Goal: Communication & Community: Answer question/provide support

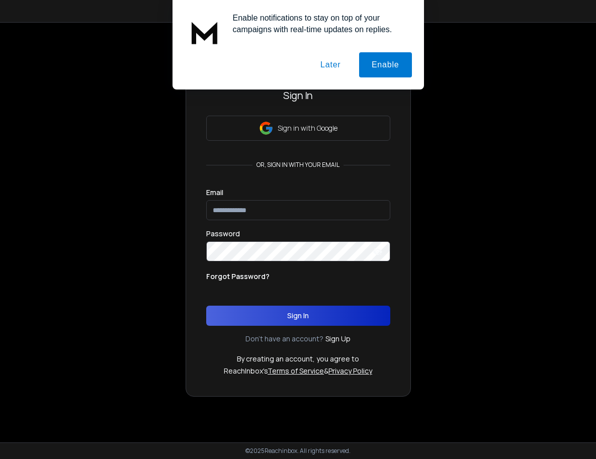
type input "**********"
click at [329, 69] on button "Later" at bounding box center [330, 64] width 45 height 25
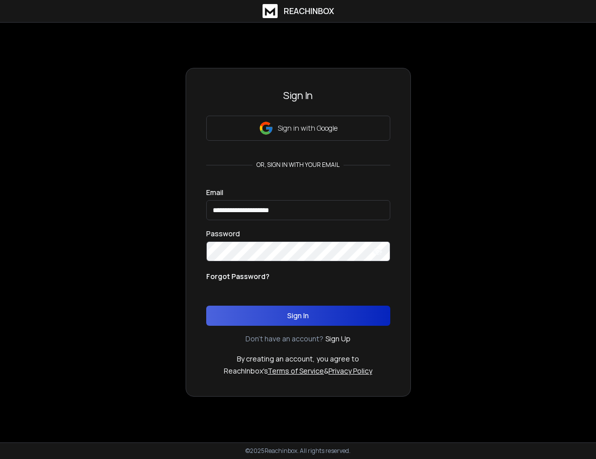
click at [271, 321] on button "Sign In" at bounding box center [298, 316] width 184 height 20
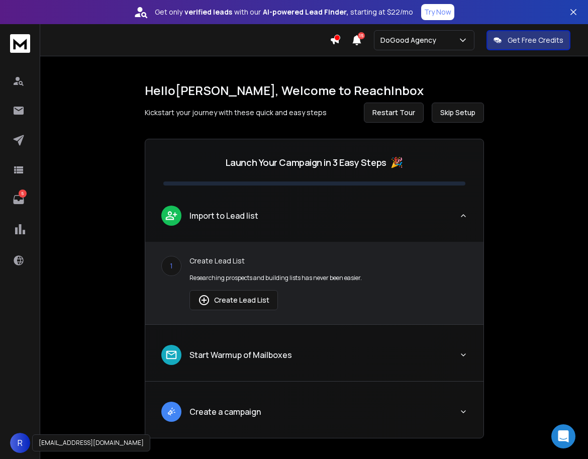
click at [21, 443] on span "R" at bounding box center [20, 443] width 20 height 20
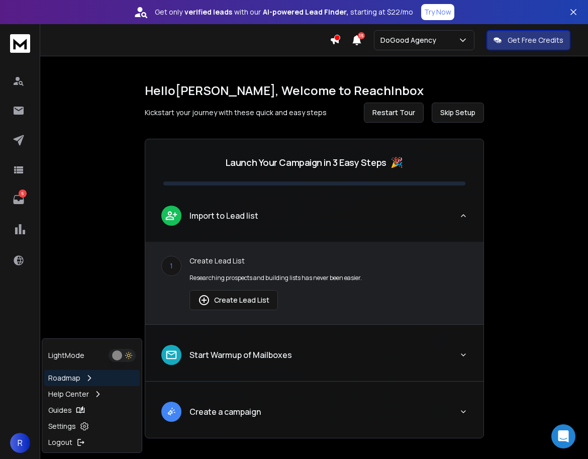
click at [128, 357] on icon at bounding box center [129, 356] width 8 height 8
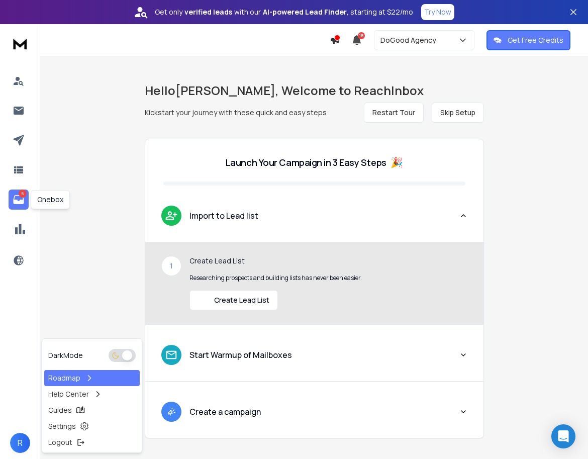
click at [17, 200] on icon at bounding box center [19, 200] width 12 height 12
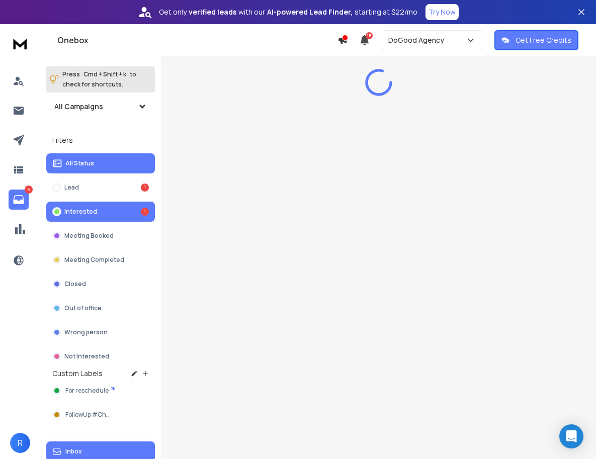
click at [80, 213] on p "Interested" at bounding box center [80, 212] width 33 height 8
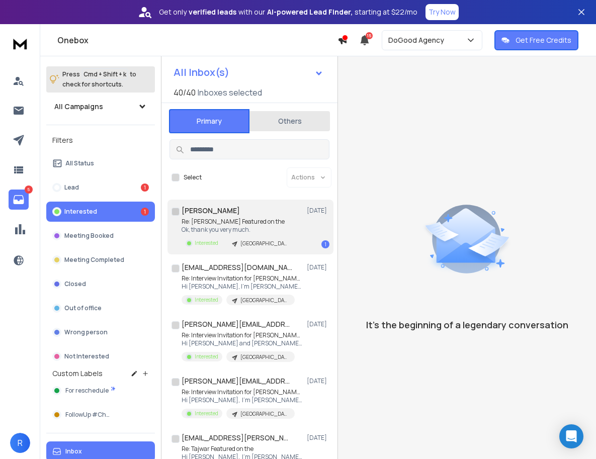
click at [245, 231] on p "Ok, thank you very much." at bounding box center [238, 230] width 113 height 8
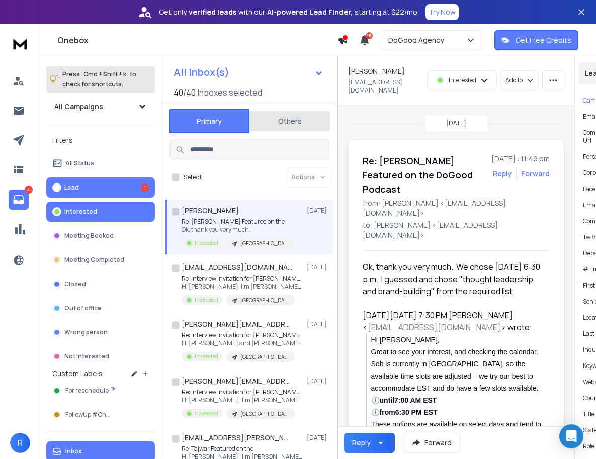
click at [98, 190] on button "Lead 1" at bounding box center [100, 188] width 109 height 20
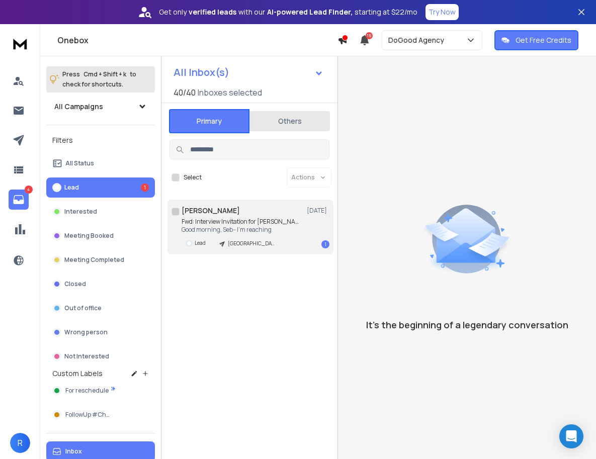
click at [205, 226] on p "Good morning, Seb-- I'm reaching" at bounding box center [242, 230] width 121 height 8
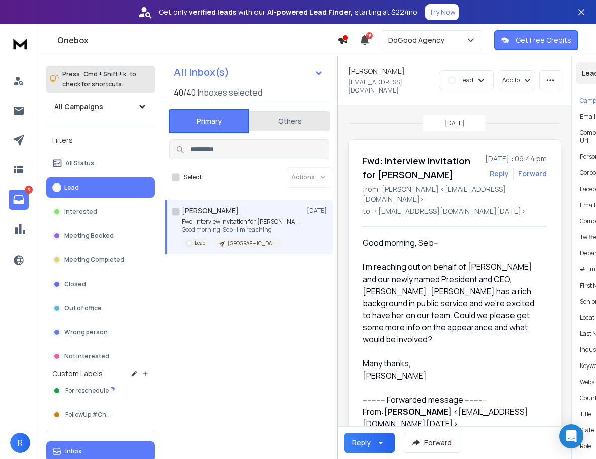
click at [485, 76] on icon at bounding box center [481, 80] width 8 height 8
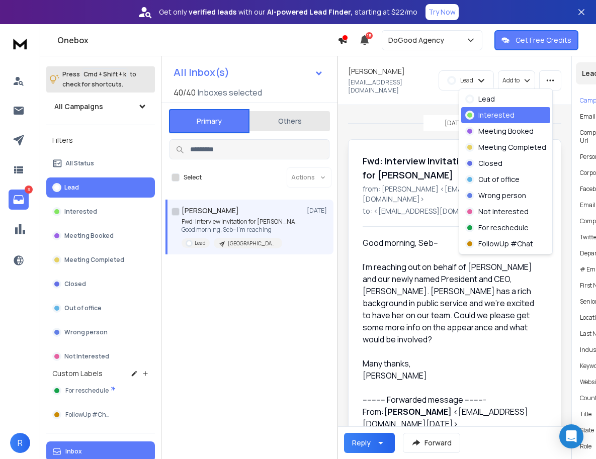
click at [486, 110] on p "Interested" at bounding box center [496, 115] width 36 height 10
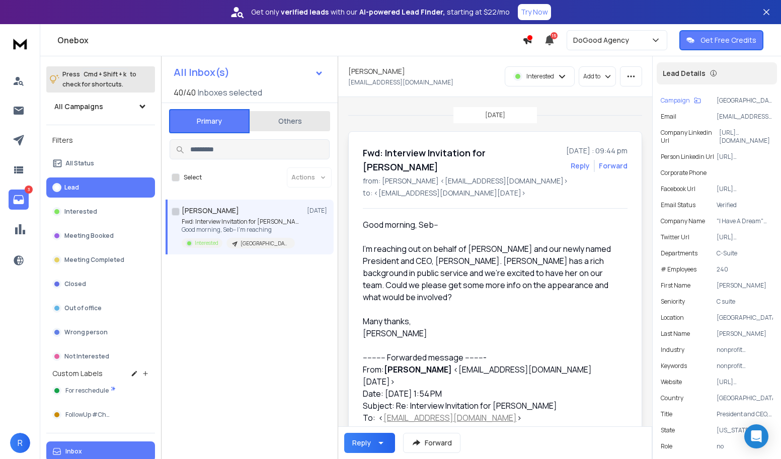
click at [380, 438] on icon "button" at bounding box center [381, 443] width 12 height 12
click at [381, 414] on p "Reply All" at bounding box center [375, 417] width 28 height 10
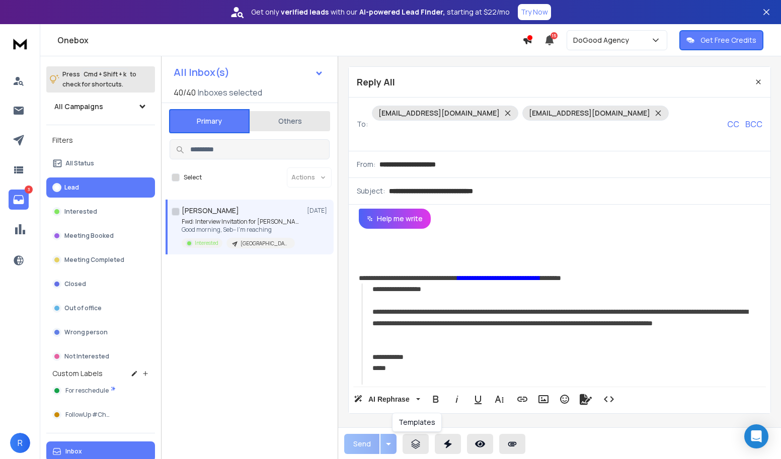
click at [416, 441] on icon at bounding box center [415, 443] width 9 height 6
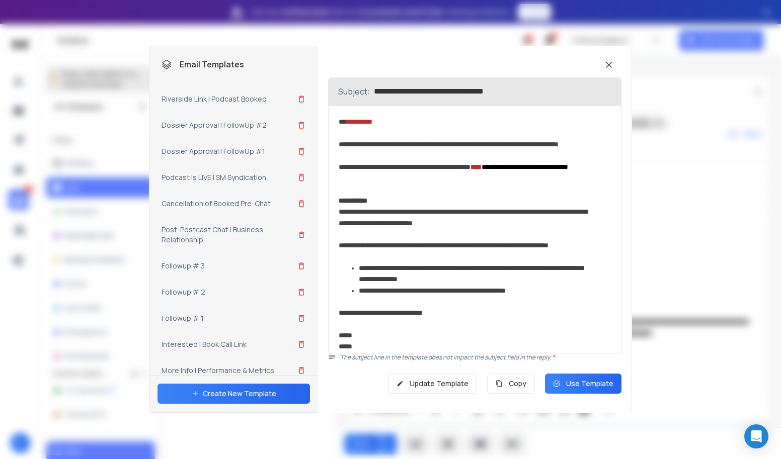
scroll to position [211, 0]
click at [250, 365] on h3 "More Info | Performance & Metrics" at bounding box center [217, 370] width 113 height 10
type input "**********"
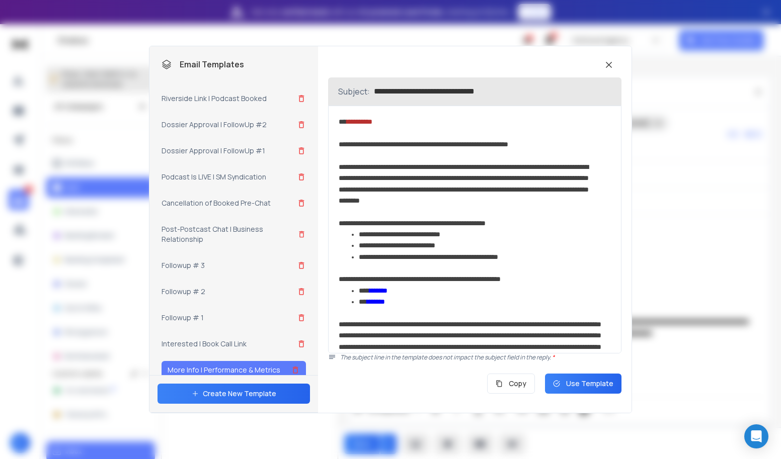
click at [595, 383] on button "Use Template" at bounding box center [583, 384] width 76 height 20
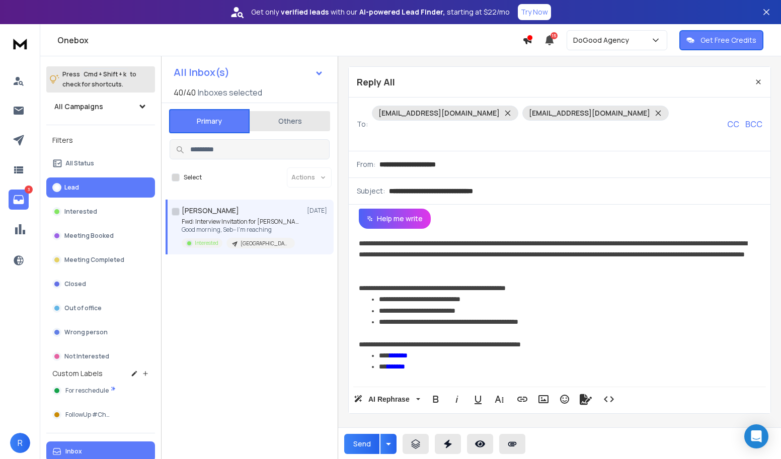
scroll to position [0, 0]
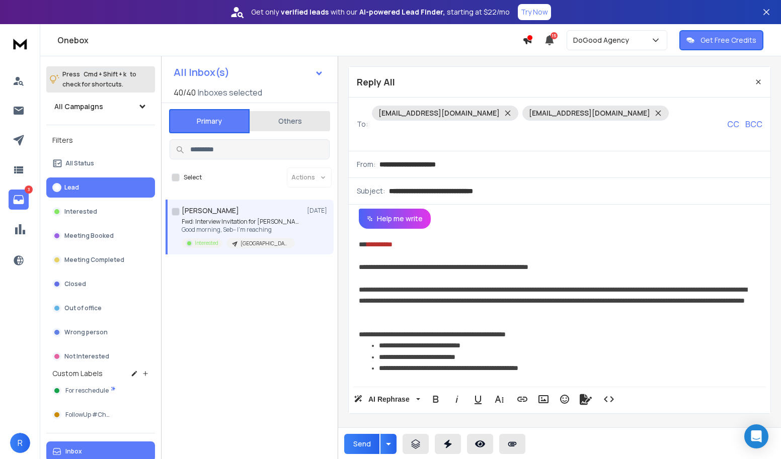
click at [389, 241] on span "*********" at bounding box center [380, 244] width 26 height 7
click at [394, 239] on div "**********" at bounding box center [554, 278] width 391 height 79
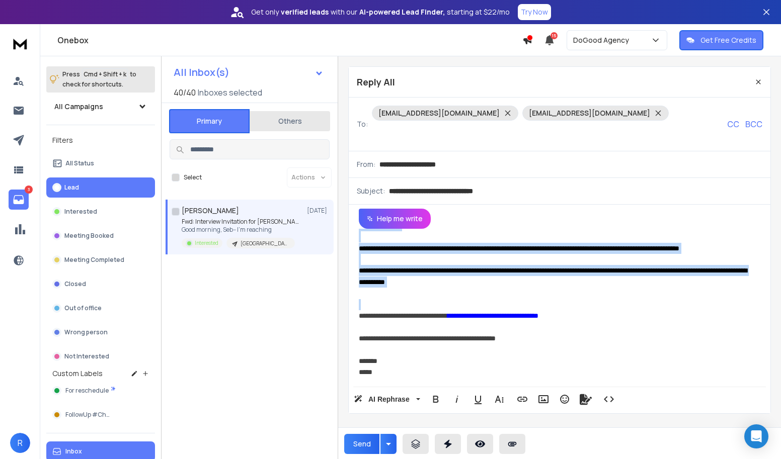
scroll to position [233, 0]
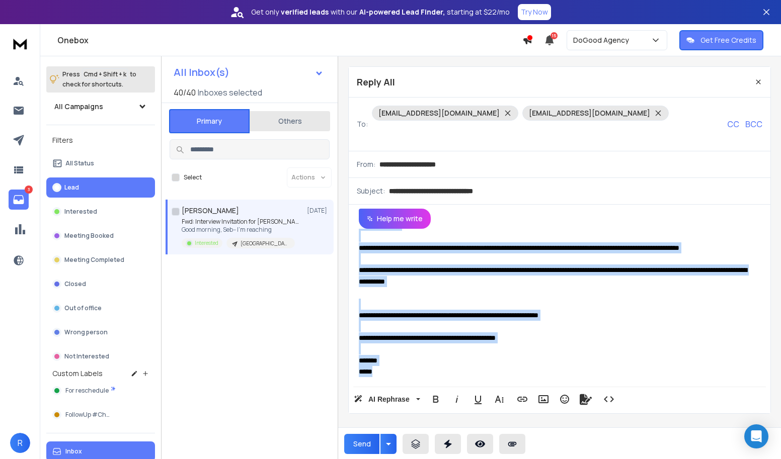
drag, startPoint x: 356, startPoint y: 242, endPoint x: 517, endPoint y: 370, distance: 205.2
click at [517, 370] on div "**********" at bounding box center [558, 307] width 418 height 156
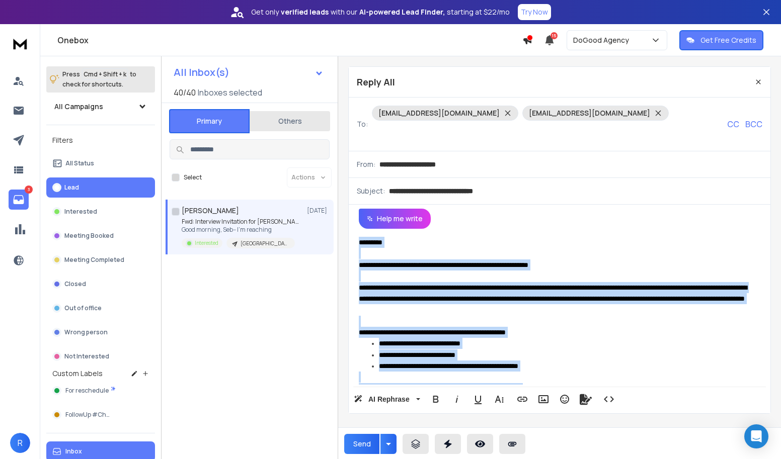
scroll to position [0, 0]
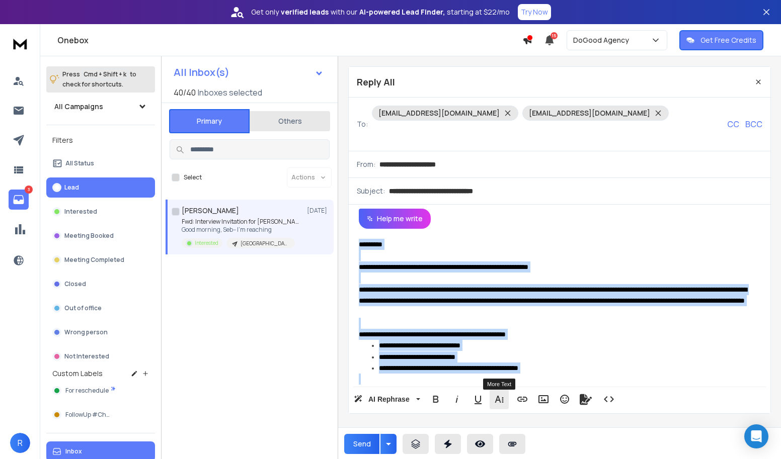
click at [499, 402] on icon "button" at bounding box center [499, 399] width 12 height 12
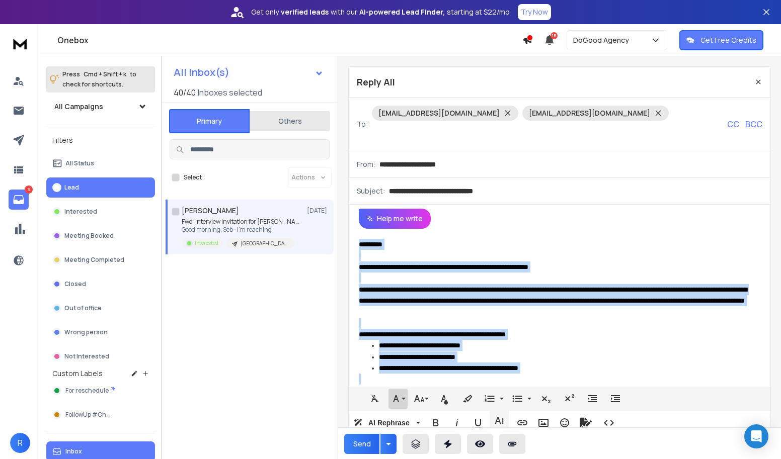
click at [396, 399] on icon "button" at bounding box center [396, 399] width 12 height 12
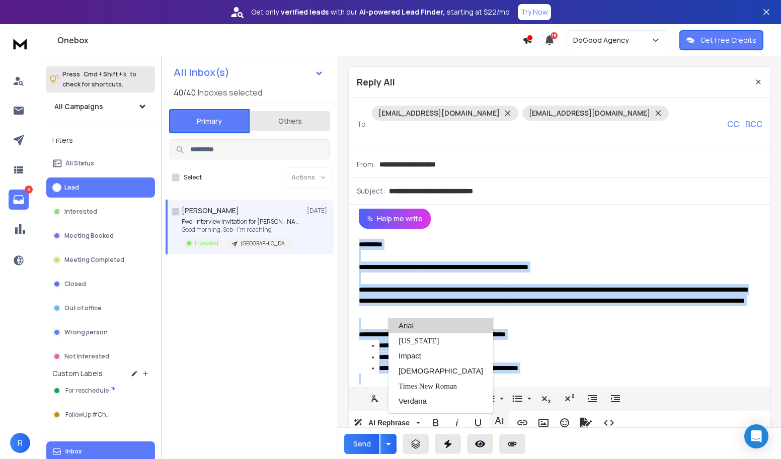
click at [418, 327] on link "Arial" at bounding box center [440, 325] width 105 height 15
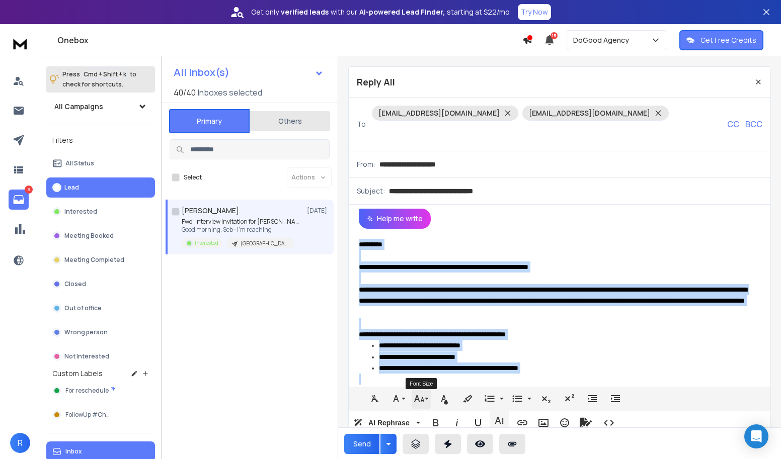
click at [421, 401] on icon "button" at bounding box center [419, 398] width 11 height 7
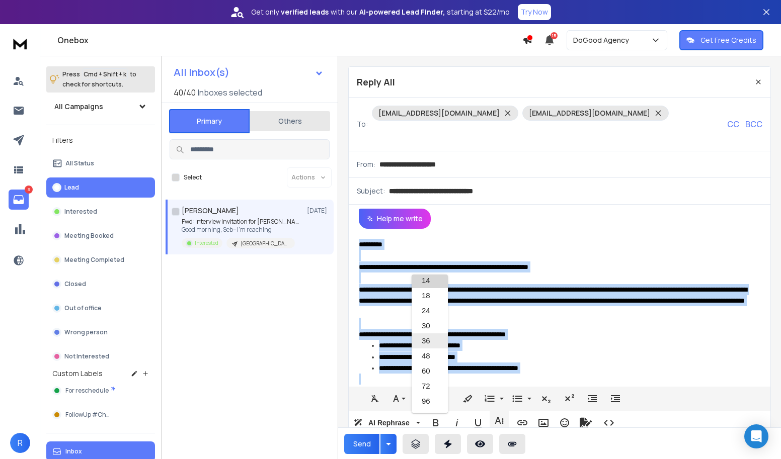
scroll to position [81, 0]
click at [425, 284] on link "14" at bounding box center [429, 280] width 36 height 15
click at [595, 329] on div "**********" at bounding box center [558, 334] width 398 height 11
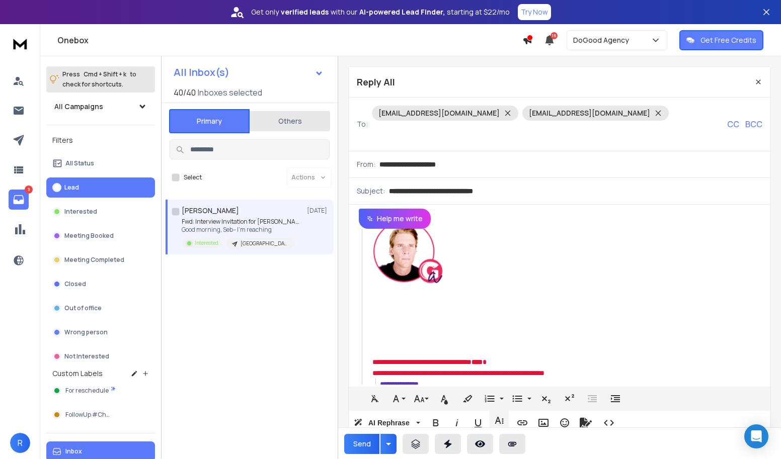
scroll to position [999, 0]
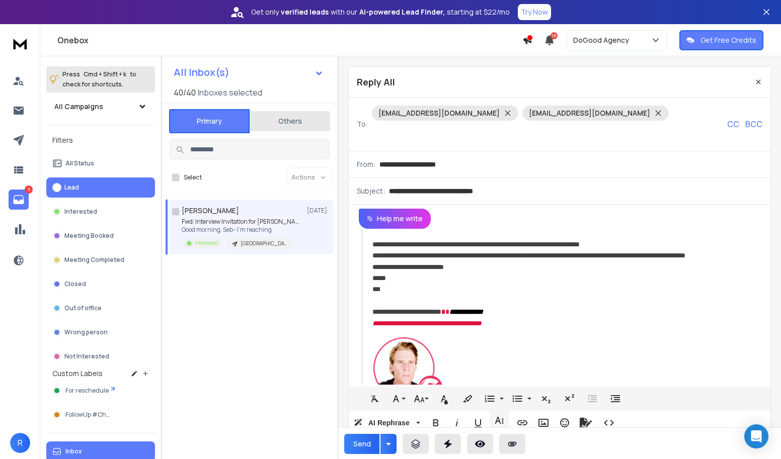
click at [358, 444] on button "Send" at bounding box center [361, 444] width 35 height 20
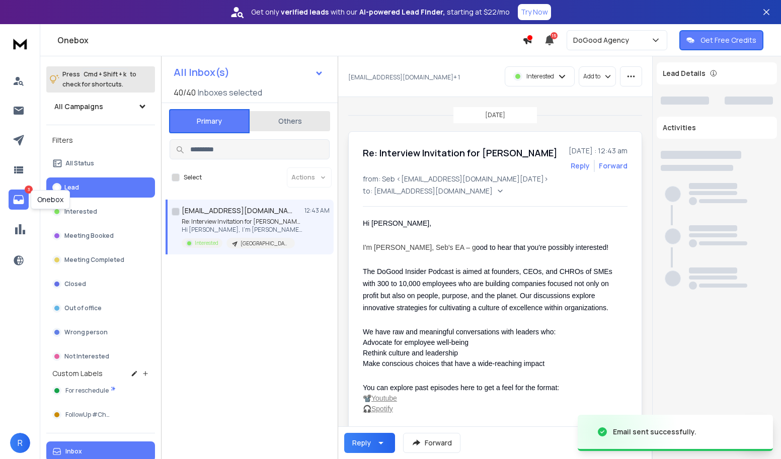
click at [13, 204] on icon at bounding box center [19, 200] width 12 height 12
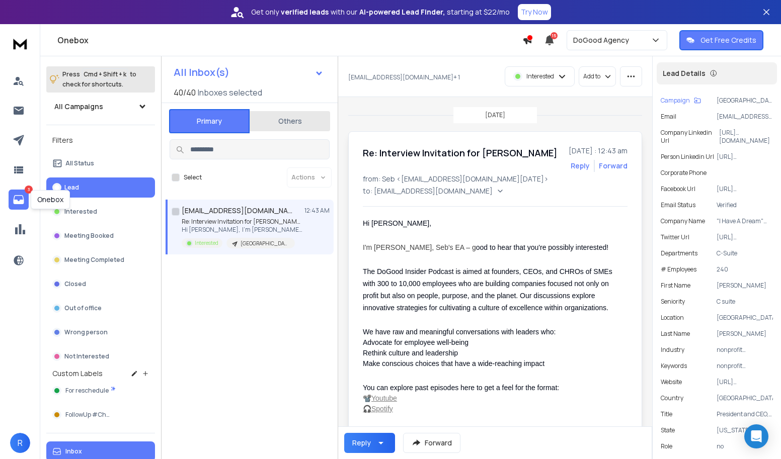
click at [15, 204] on icon at bounding box center [18, 199] width 11 height 9
click at [75, 188] on p "Lead" at bounding box center [71, 188] width 15 height 8
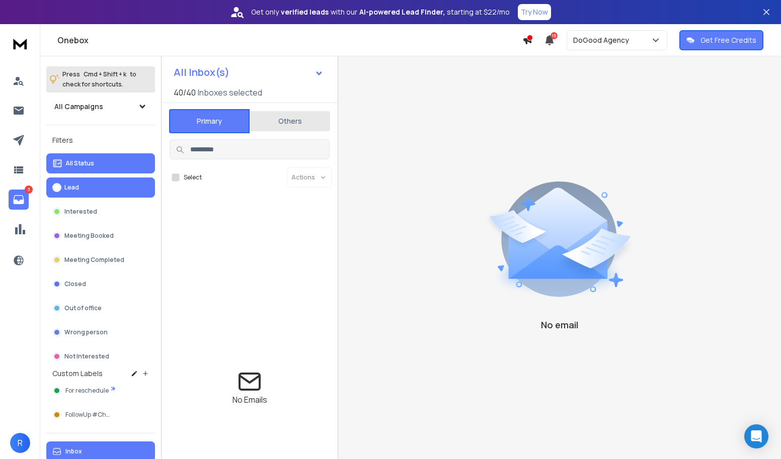
click at [73, 164] on p "All Status" at bounding box center [79, 163] width 29 height 8
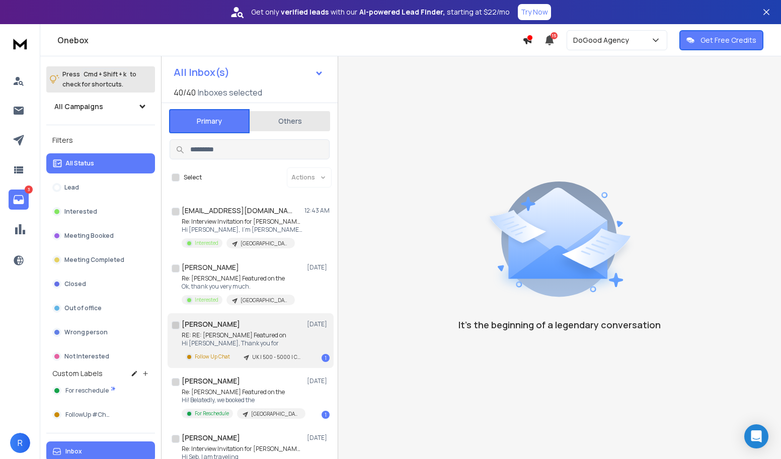
click at [231, 347] on p "Hi Ronna, Thank you for" at bounding box center [242, 343] width 121 height 8
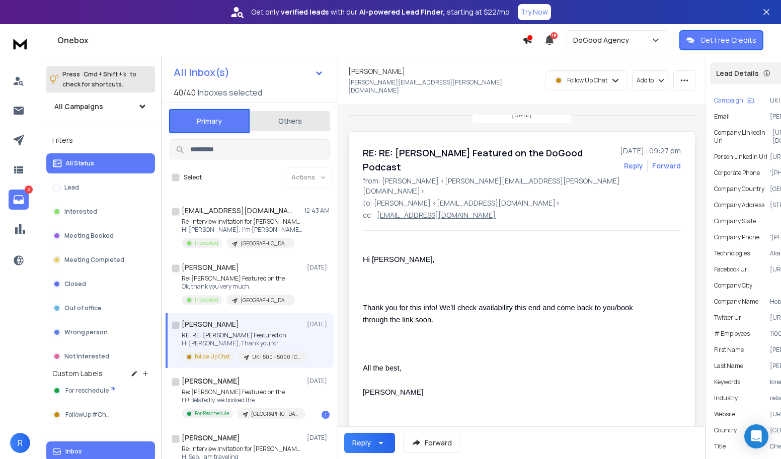
scroll to position [9, 0]
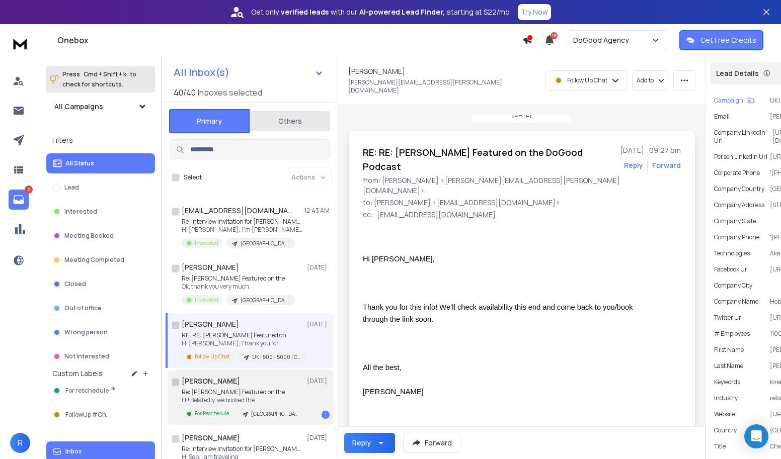
click at [260, 390] on p "Re: Genevieve Featured on the" at bounding box center [242, 392] width 121 height 8
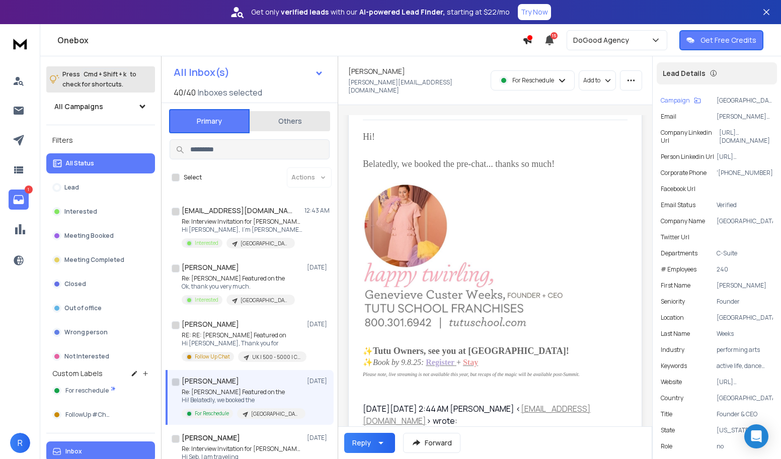
scroll to position [93, 0]
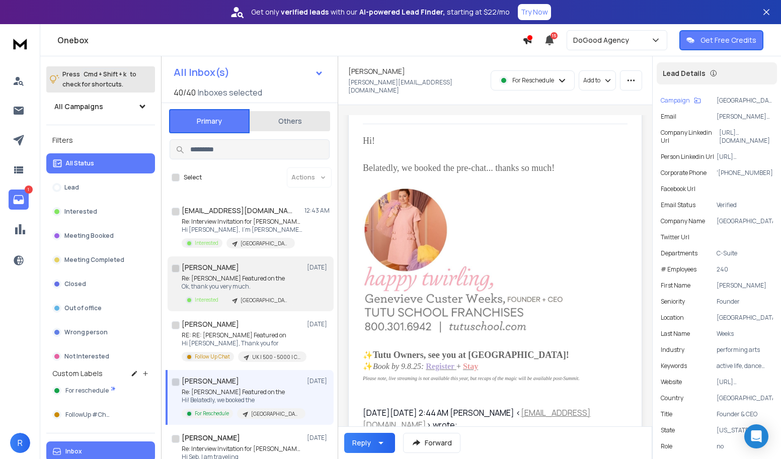
click at [222, 285] on p "Ok, thank you very much." at bounding box center [238, 287] width 113 height 8
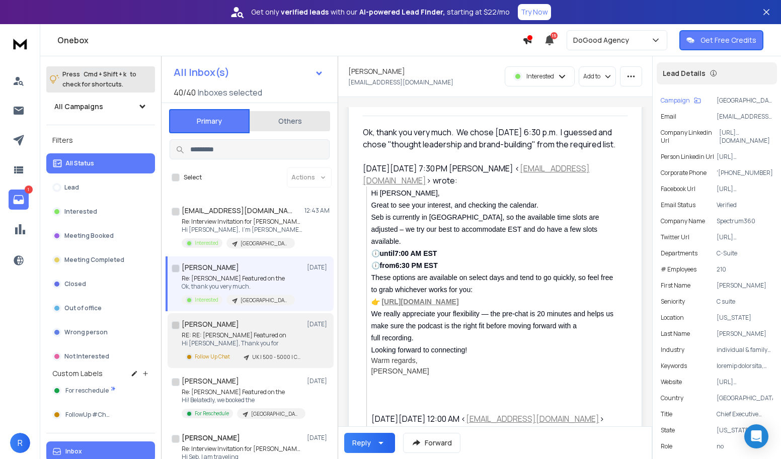
click at [222, 344] on p "Hi Ronna, Thank you for" at bounding box center [242, 343] width 121 height 8
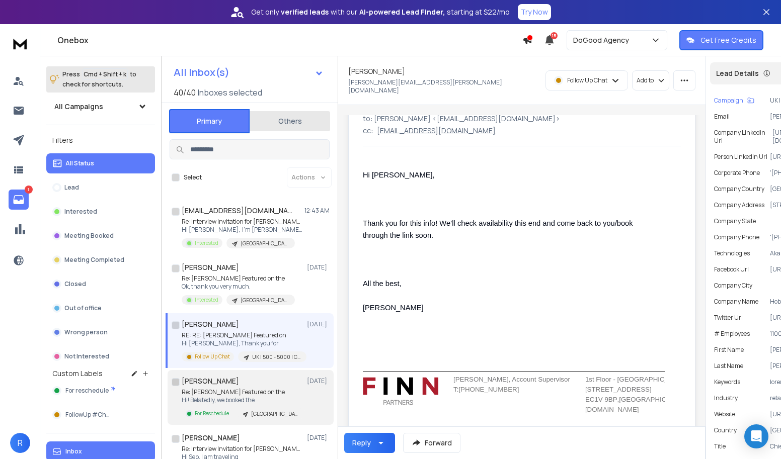
click at [220, 389] on p "Re: Genevieve Featured on the" at bounding box center [242, 392] width 121 height 8
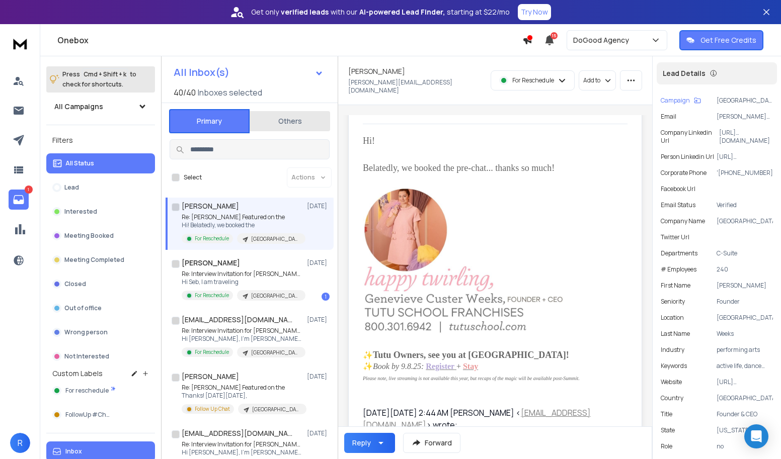
scroll to position [181, 0]
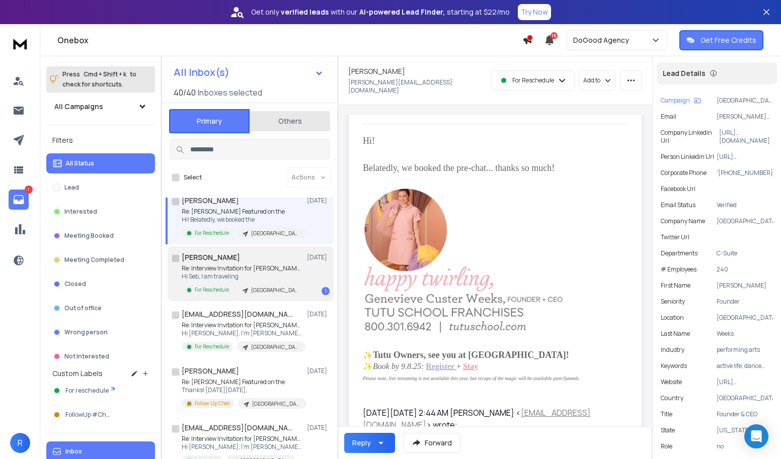
click at [234, 276] on p "Hi Seb, I am traveling" at bounding box center [242, 277] width 121 height 8
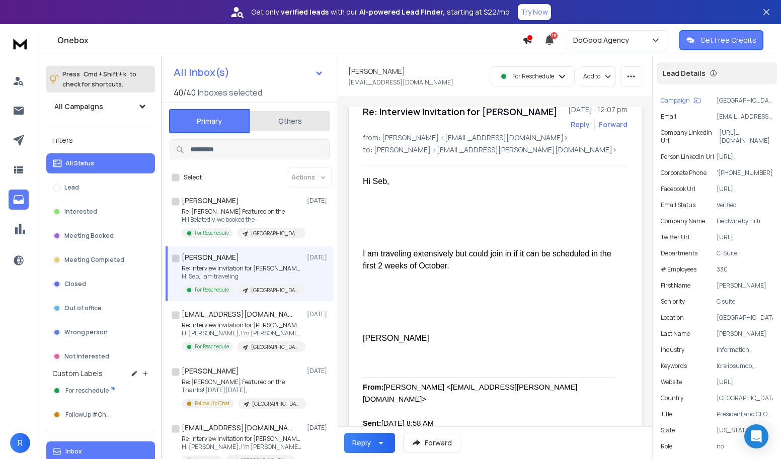
scroll to position [0, 0]
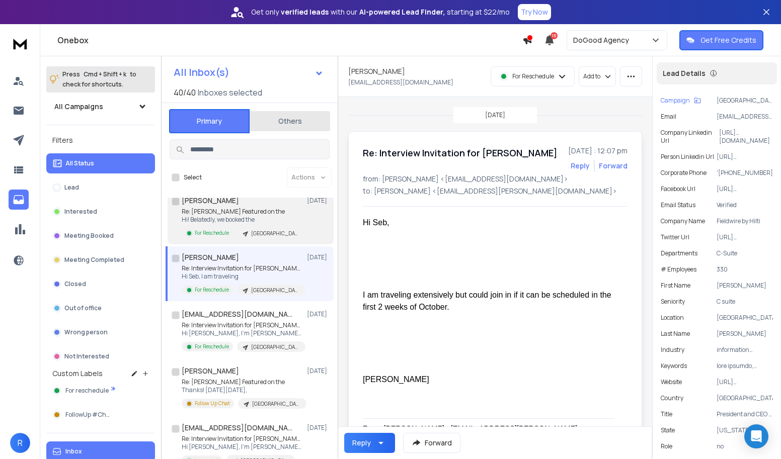
click at [225, 216] on p "Hi! Belatedly, we booked the" at bounding box center [242, 220] width 121 height 8
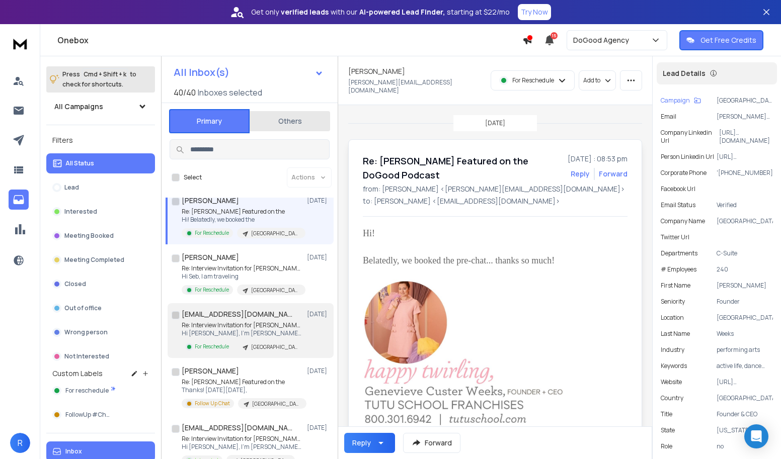
click at [223, 317] on h1 "LRCadorette@cgrc.org +1" at bounding box center [237, 314] width 111 height 10
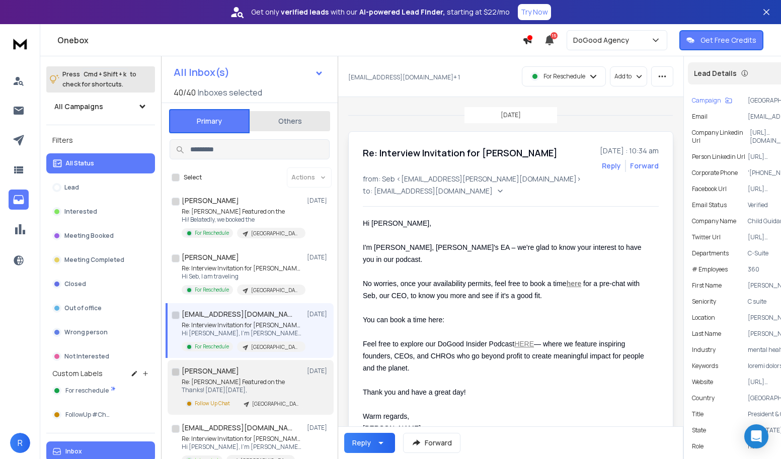
click at [232, 381] on p "Re: Shannon Featured on the" at bounding box center [242, 382] width 121 height 8
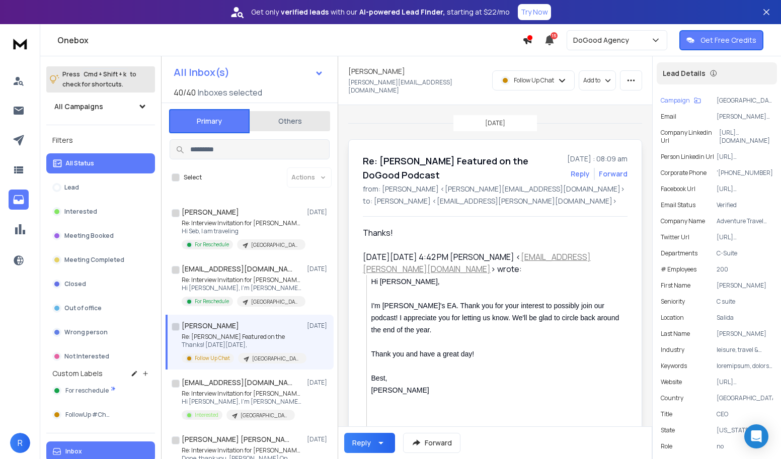
scroll to position [227, 0]
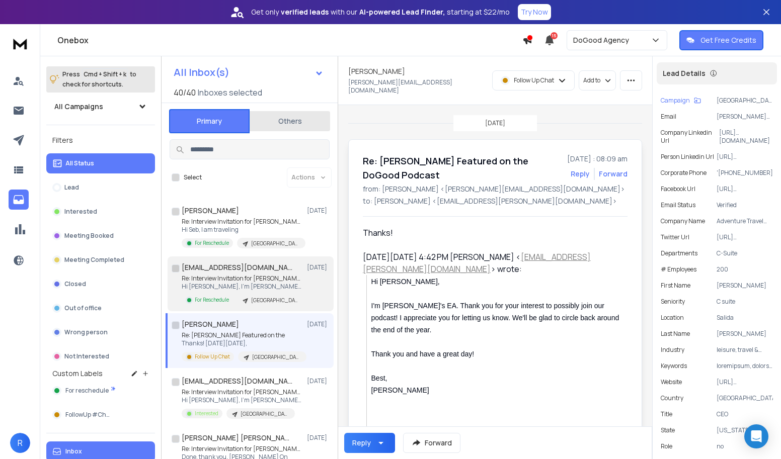
click at [231, 285] on p "Hi Lisa, I'm Ronna, Seb's EA" at bounding box center [242, 287] width 121 height 8
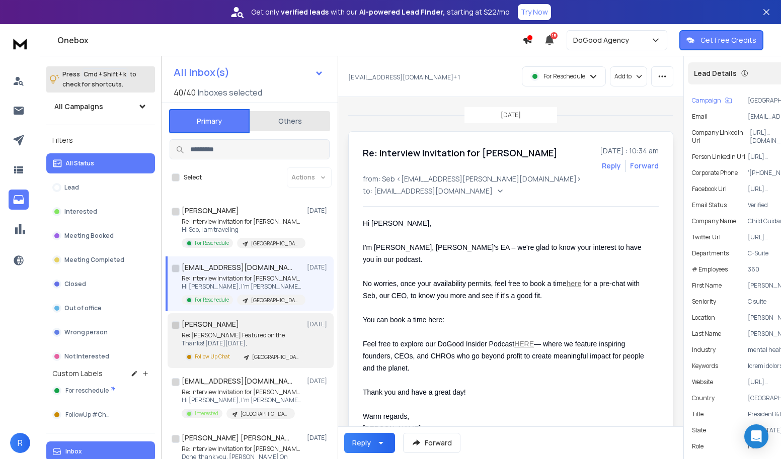
click at [222, 329] on h1 "Shannon Stowell" at bounding box center [210, 324] width 57 height 10
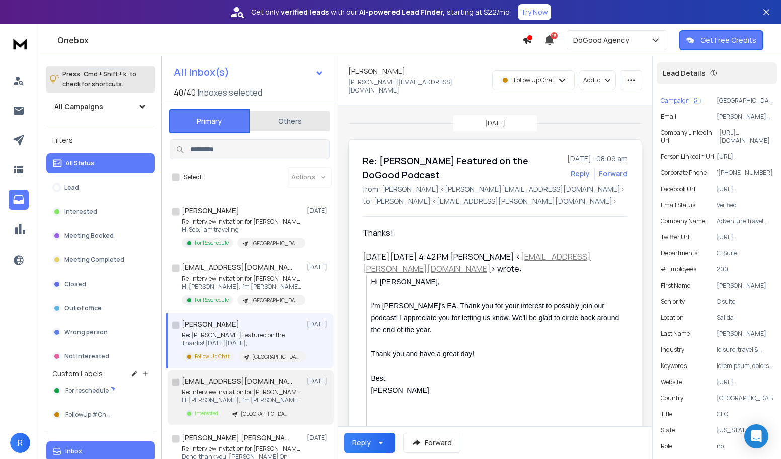
click at [221, 381] on h1 "luiggi@jump.shop" at bounding box center [237, 381] width 111 height 10
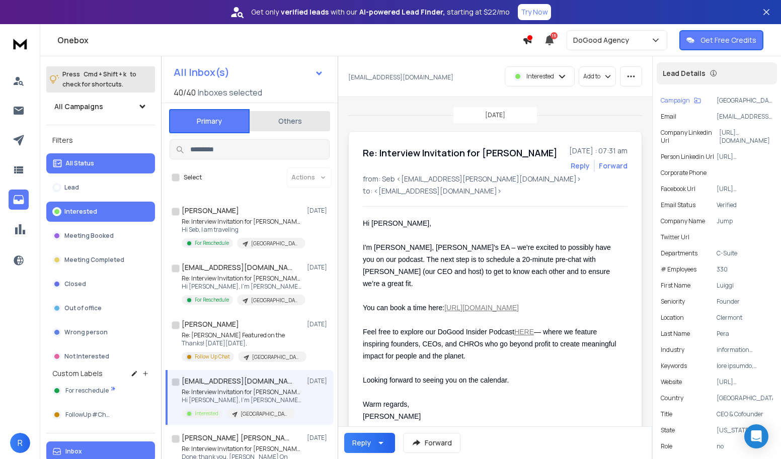
click at [90, 212] on p "Interested" at bounding box center [80, 212] width 33 height 8
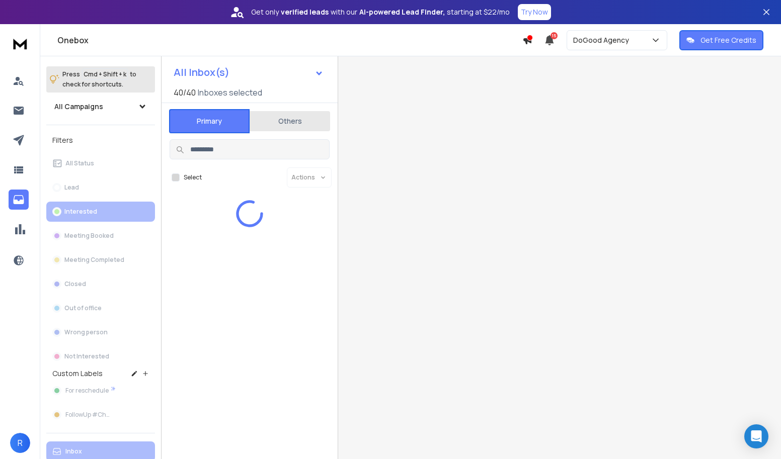
scroll to position [0, 0]
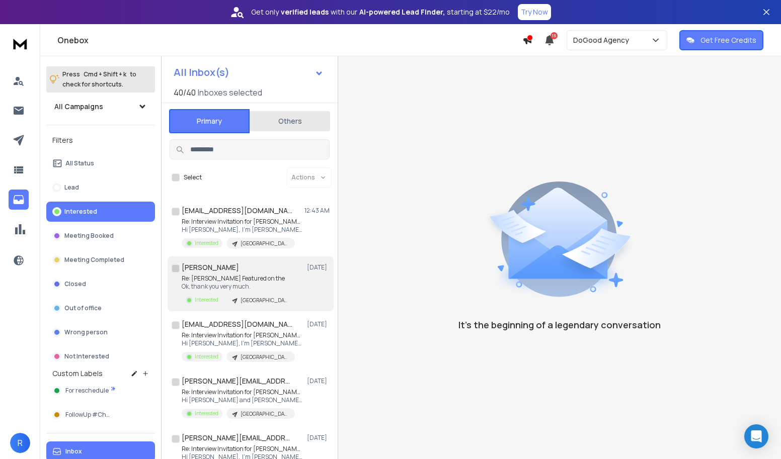
click at [211, 288] on p "Ok, thank you very much." at bounding box center [238, 287] width 113 height 8
